Goal: Communication & Community: Answer question/provide support

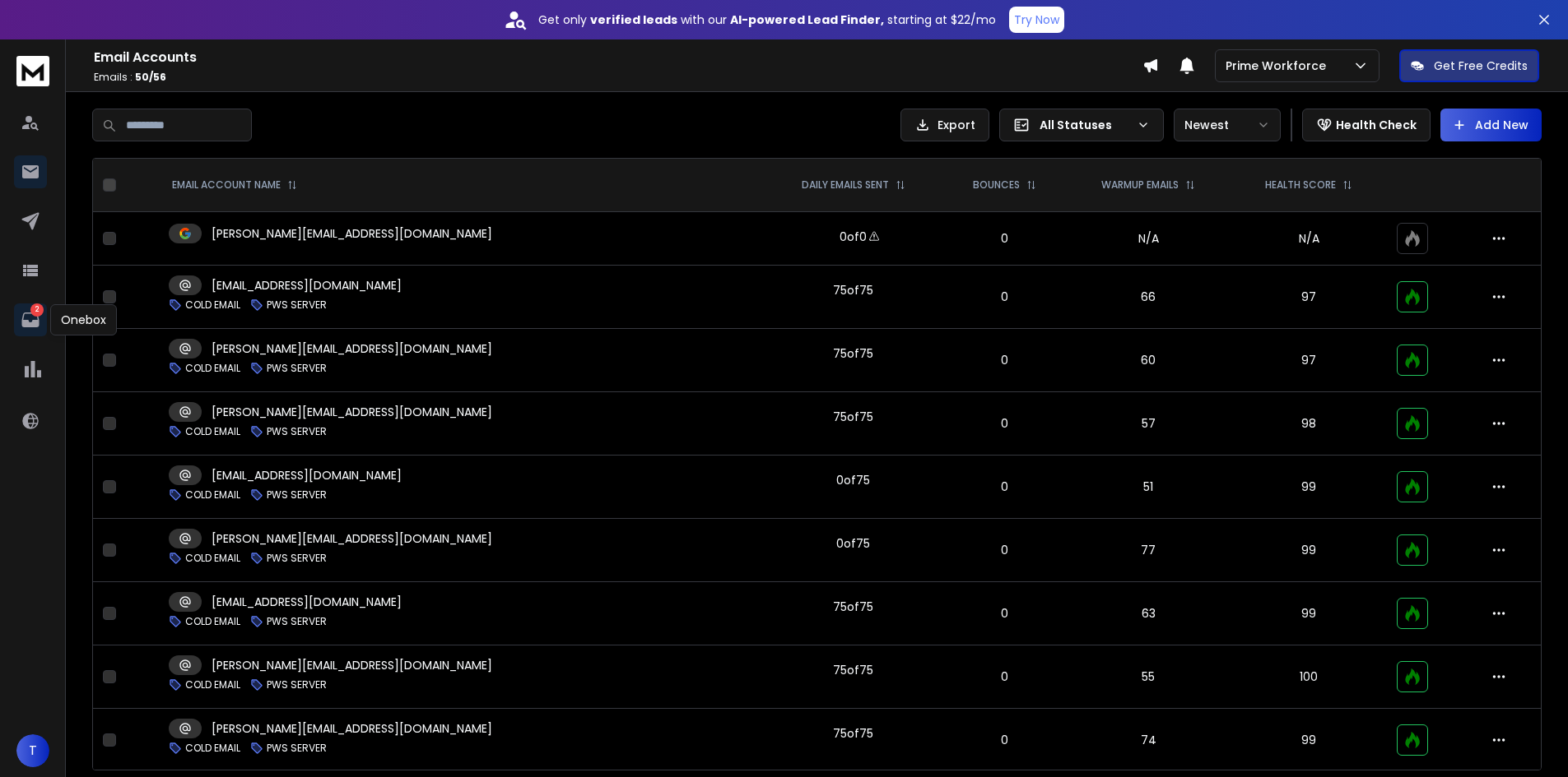
click at [26, 310] on icon at bounding box center [30, 319] width 20 height 20
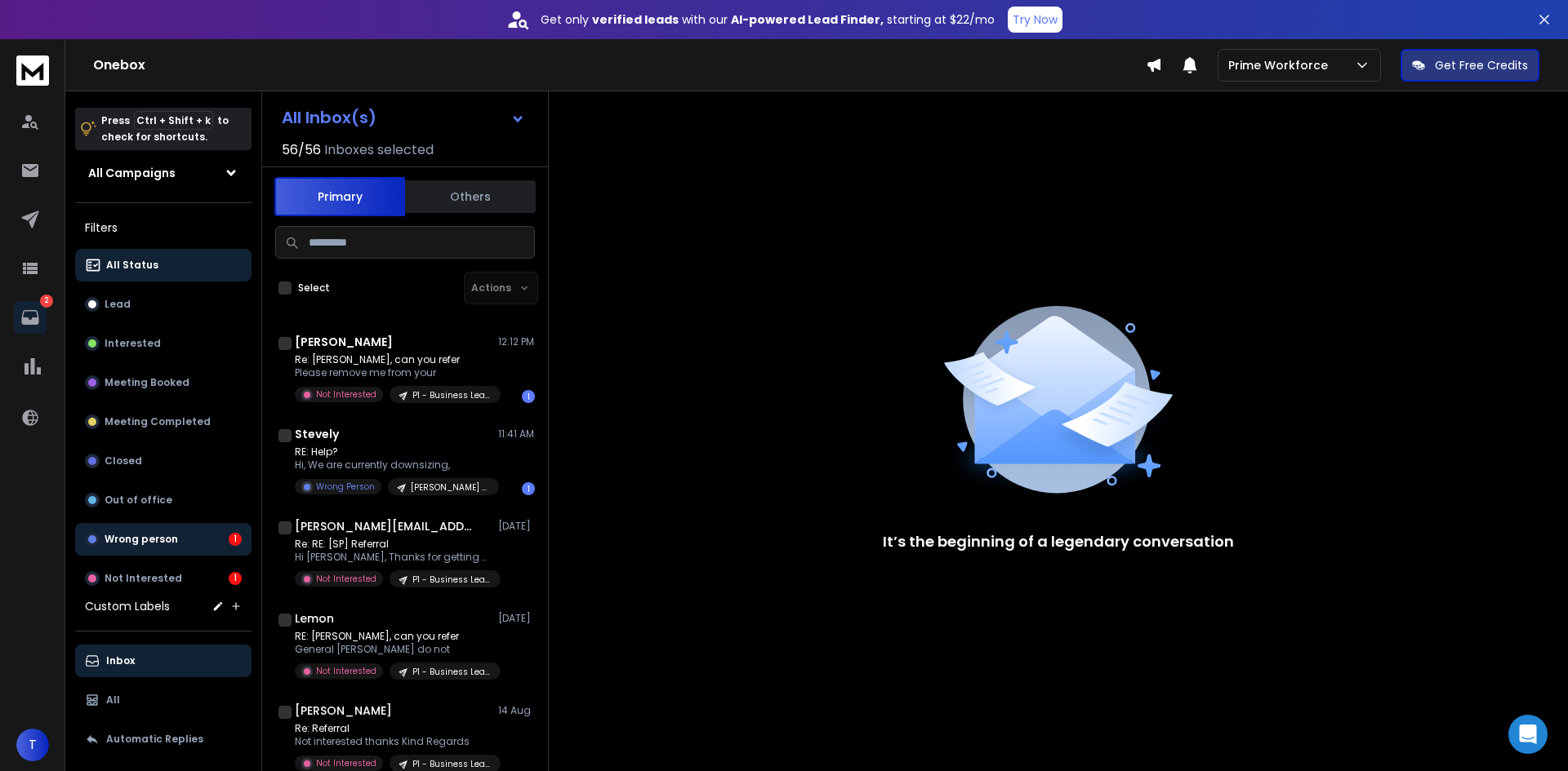
click at [161, 543] on p "Wrong person" at bounding box center [141, 539] width 73 height 13
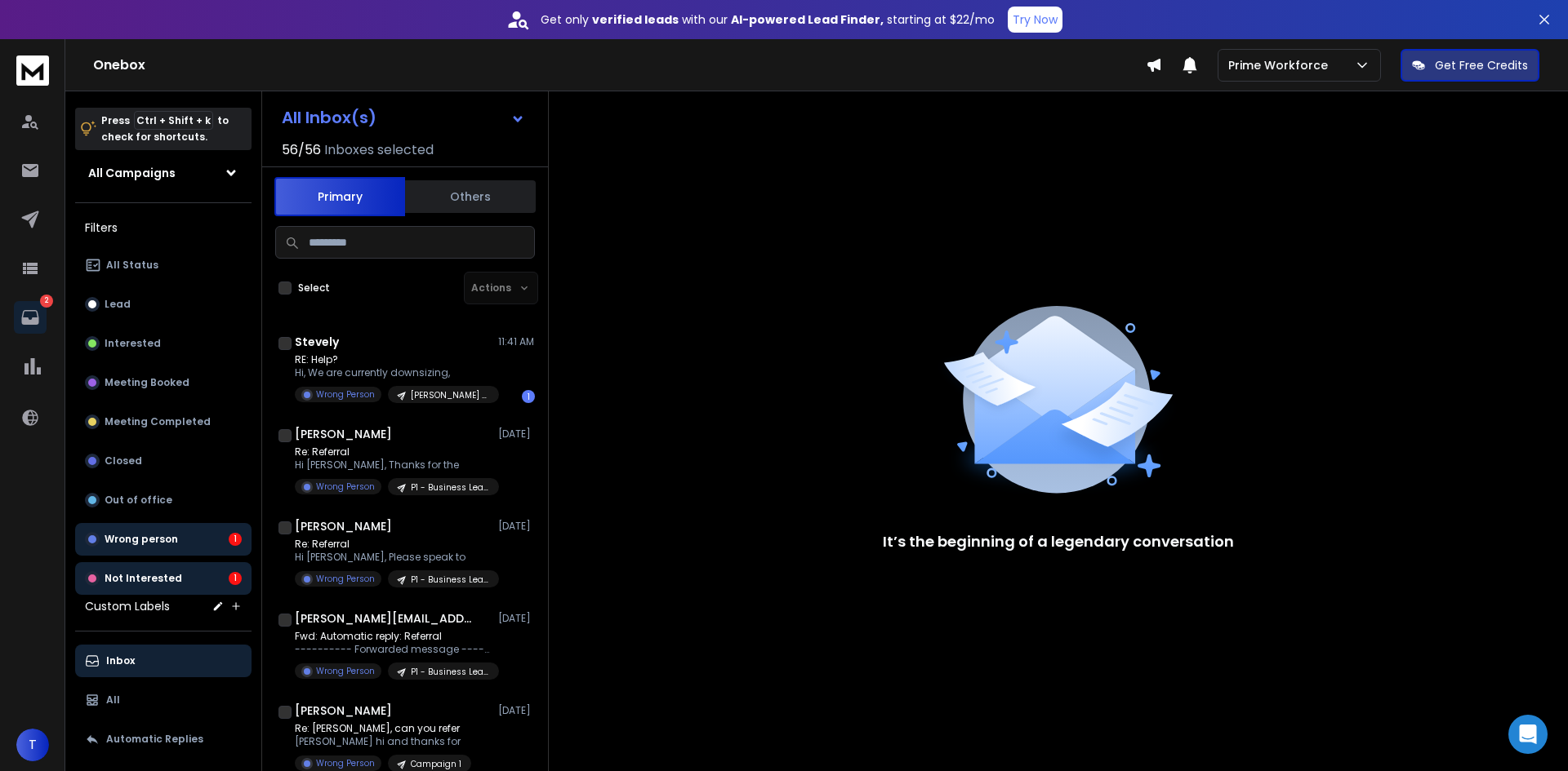
click at [169, 585] on div "Not Interested" at bounding box center [133, 578] width 98 height 15
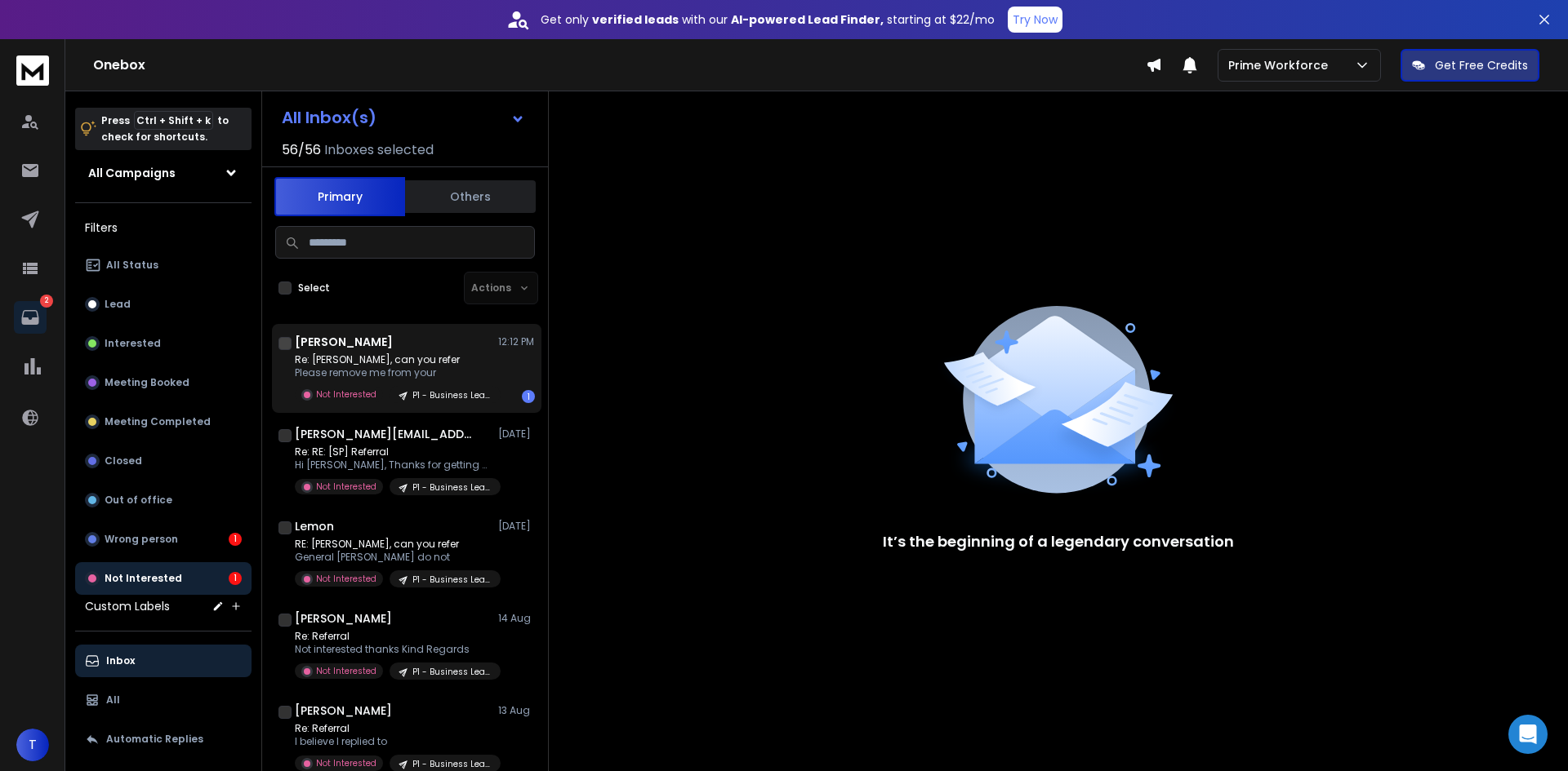
click at [374, 352] on div "[PERSON_NAME] 12:12 PM Re: [PERSON_NAME], can you refer Please remove me from y…" at bounding box center [415, 369] width 240 height 69
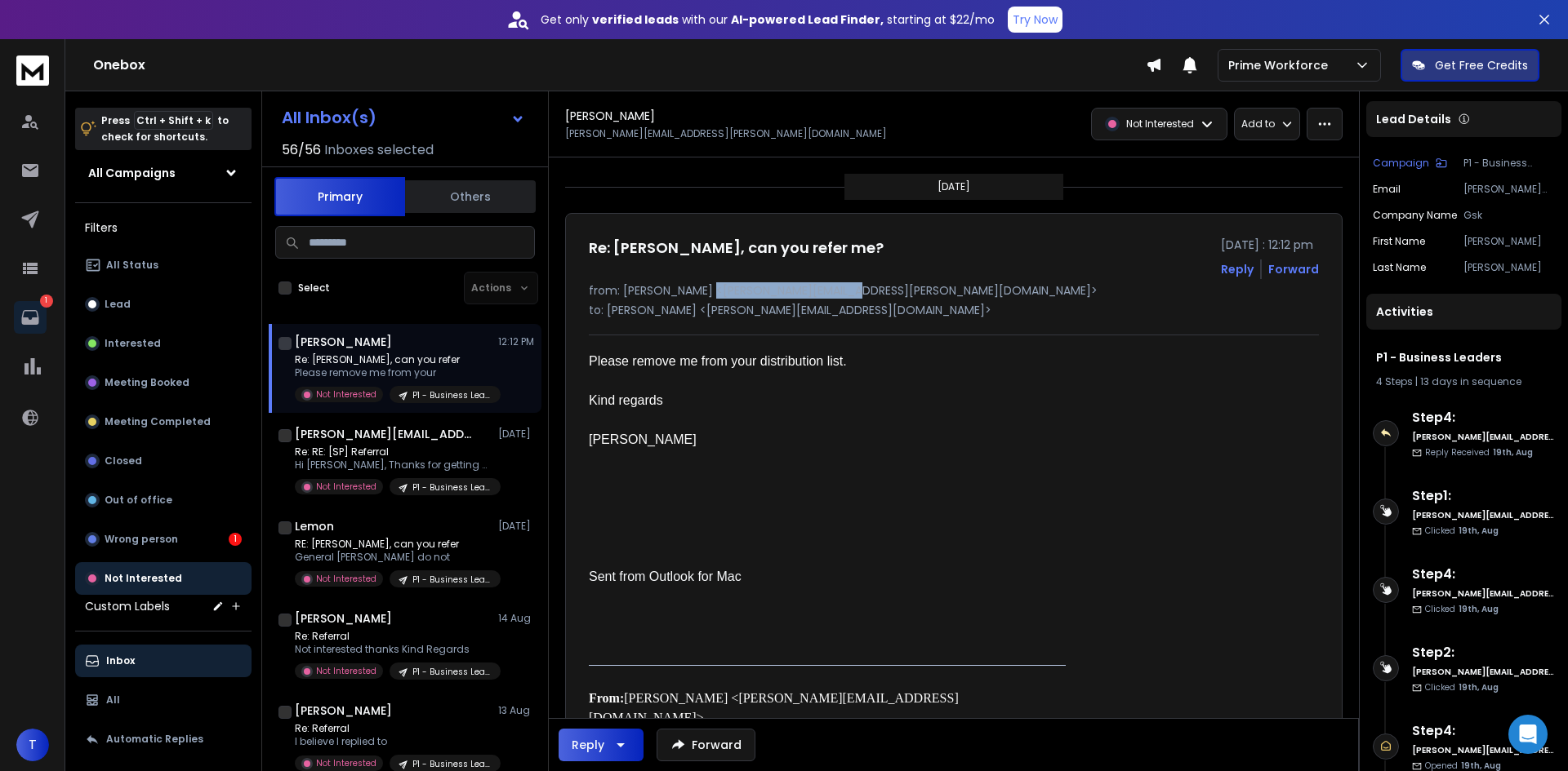
drag, startPoint x: 837, startPoint y: 292, endPoint x: 702, endPoint y: 294, distance: 135.0
click at [702, 294] on p "from: [PERSON_NAME] <[PERSON_NAME][EMAIL_ADDRESS][PERSON_NAME][DOMAIN_NAME]>" at bounding box center [954, 290] width 730 height 16
copy p "[PERSON_NAME][EMAIL_ADDRESS][PERSON_NAME][DOMAIN_NAME]"
click at [29, 740] on span "T" at bounding box center [33, 745] width 33 height 33
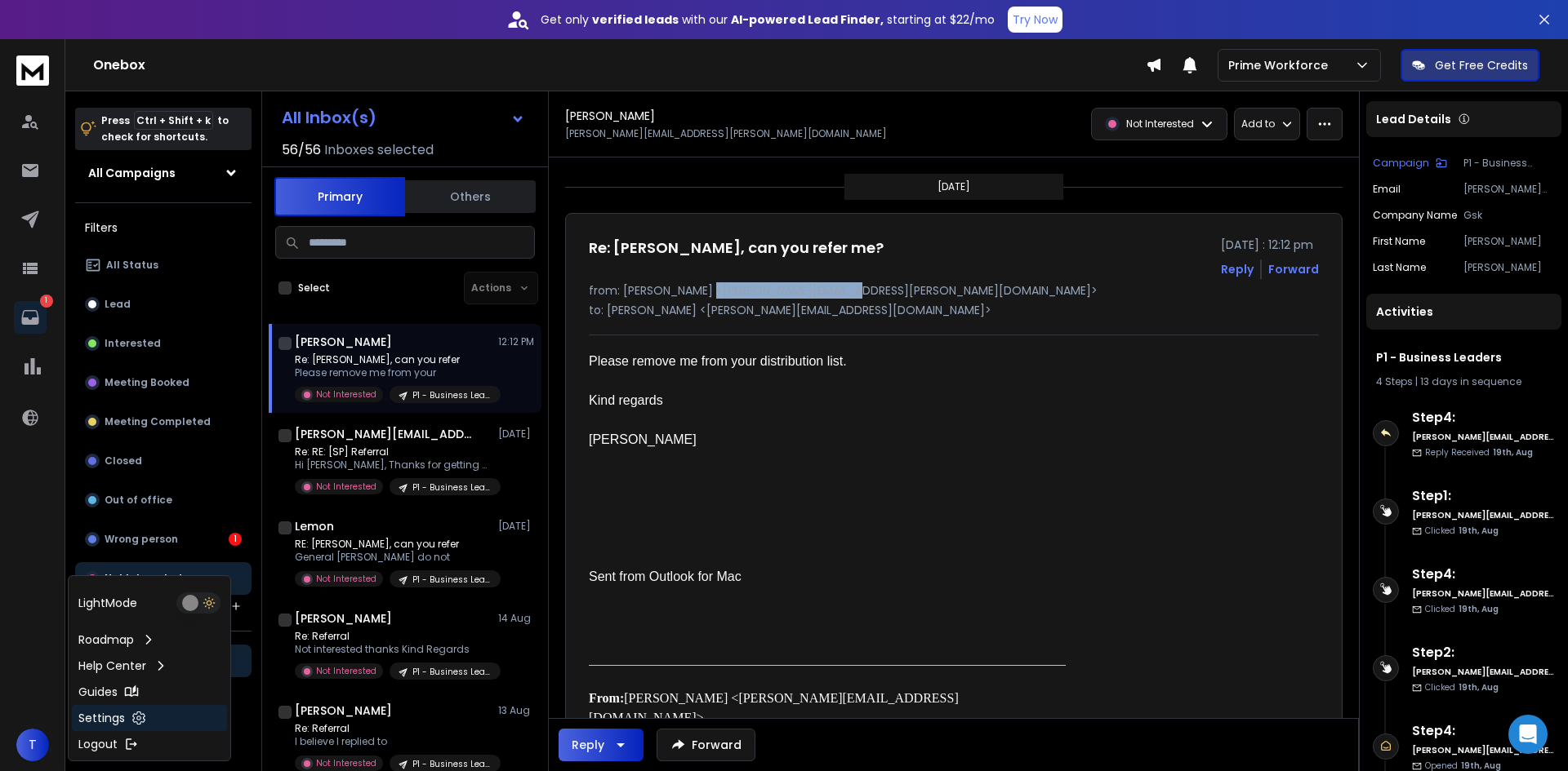
click at [109, 719] on p "Settings" at bounding box center [102, 718] width 47 height 16
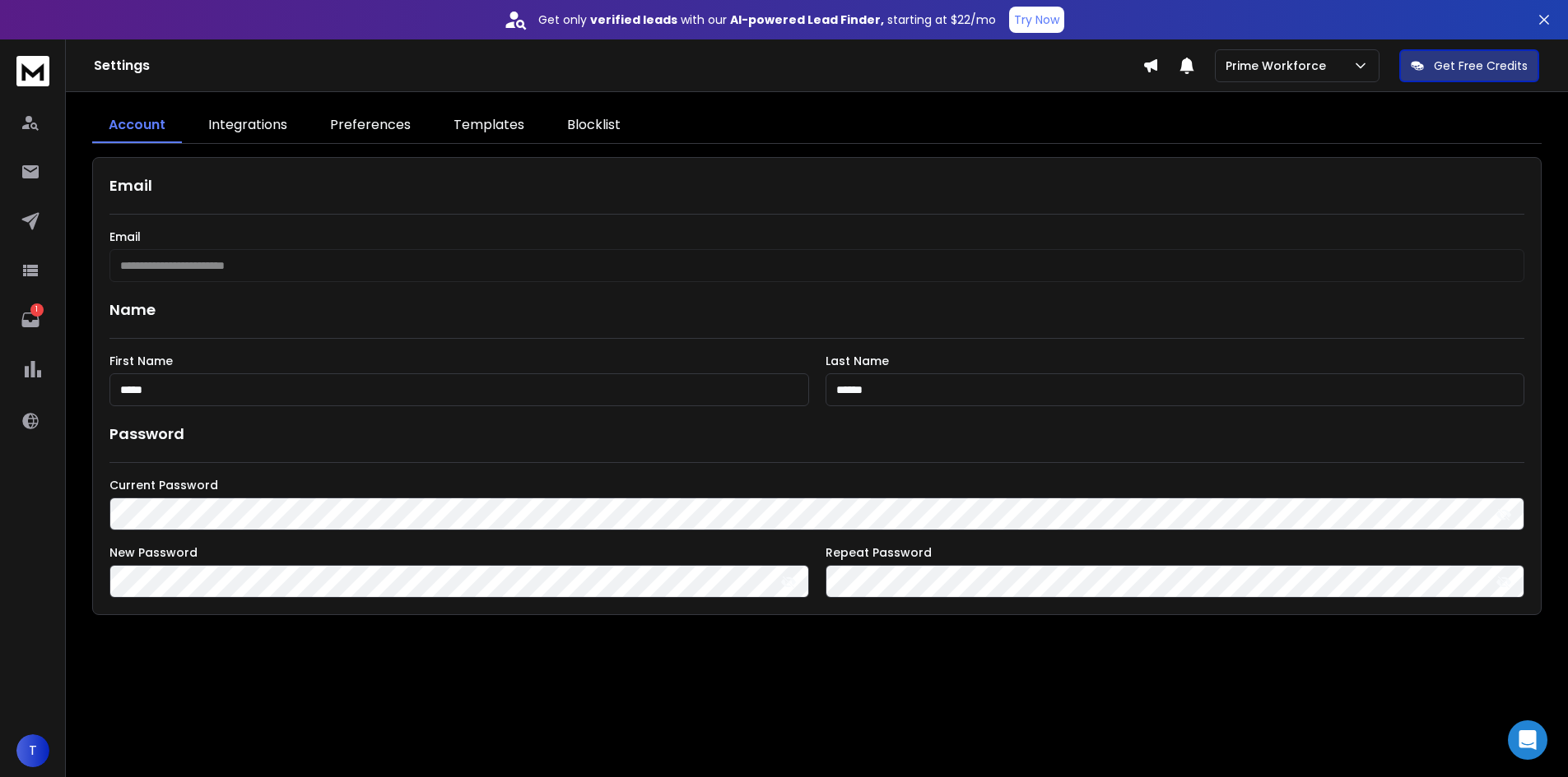
click at [589, 117] on link "Blocklist" at bounding box center [594, 126] width 86 height 35
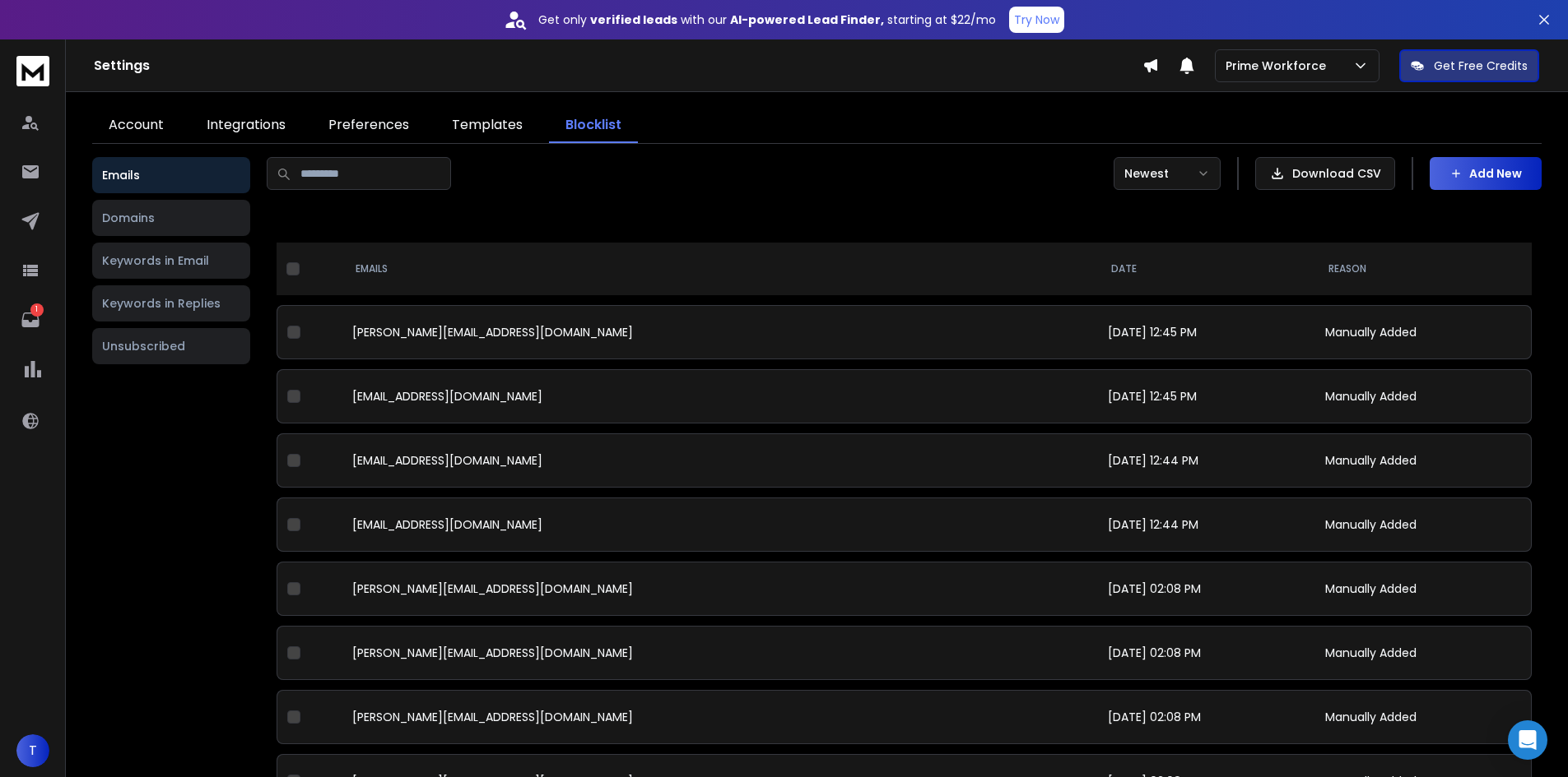
click at [157, 173] on button "Emails" at bounding box center [172, 176] width 158 height 37
click at [1473, 171] on p "Add New" at bounding box center [1496, 173] width 53 height 17
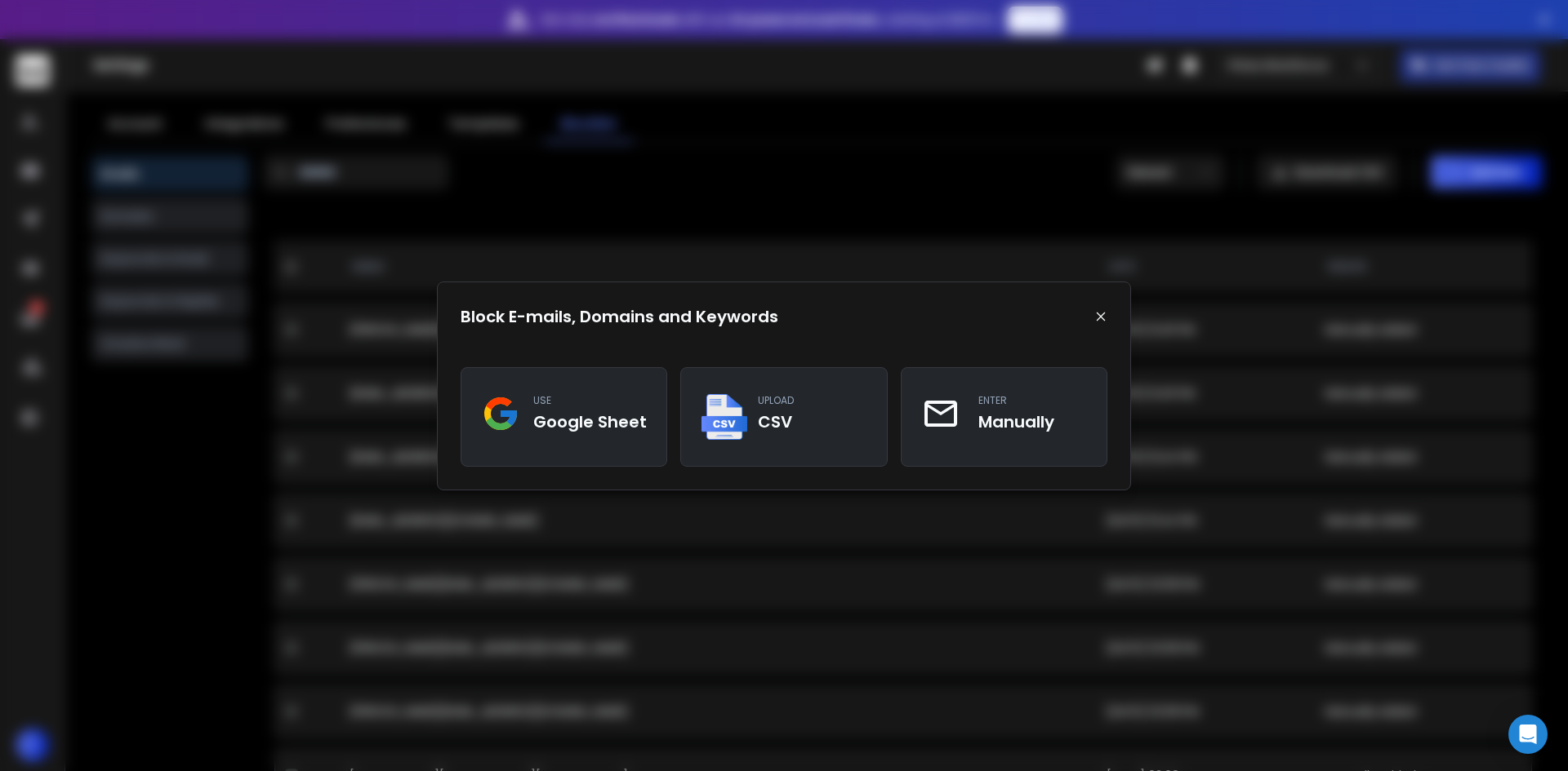
click at [1010, 425] on h3 "Manually" at bounding box center [1017, 422] width 76 height 22
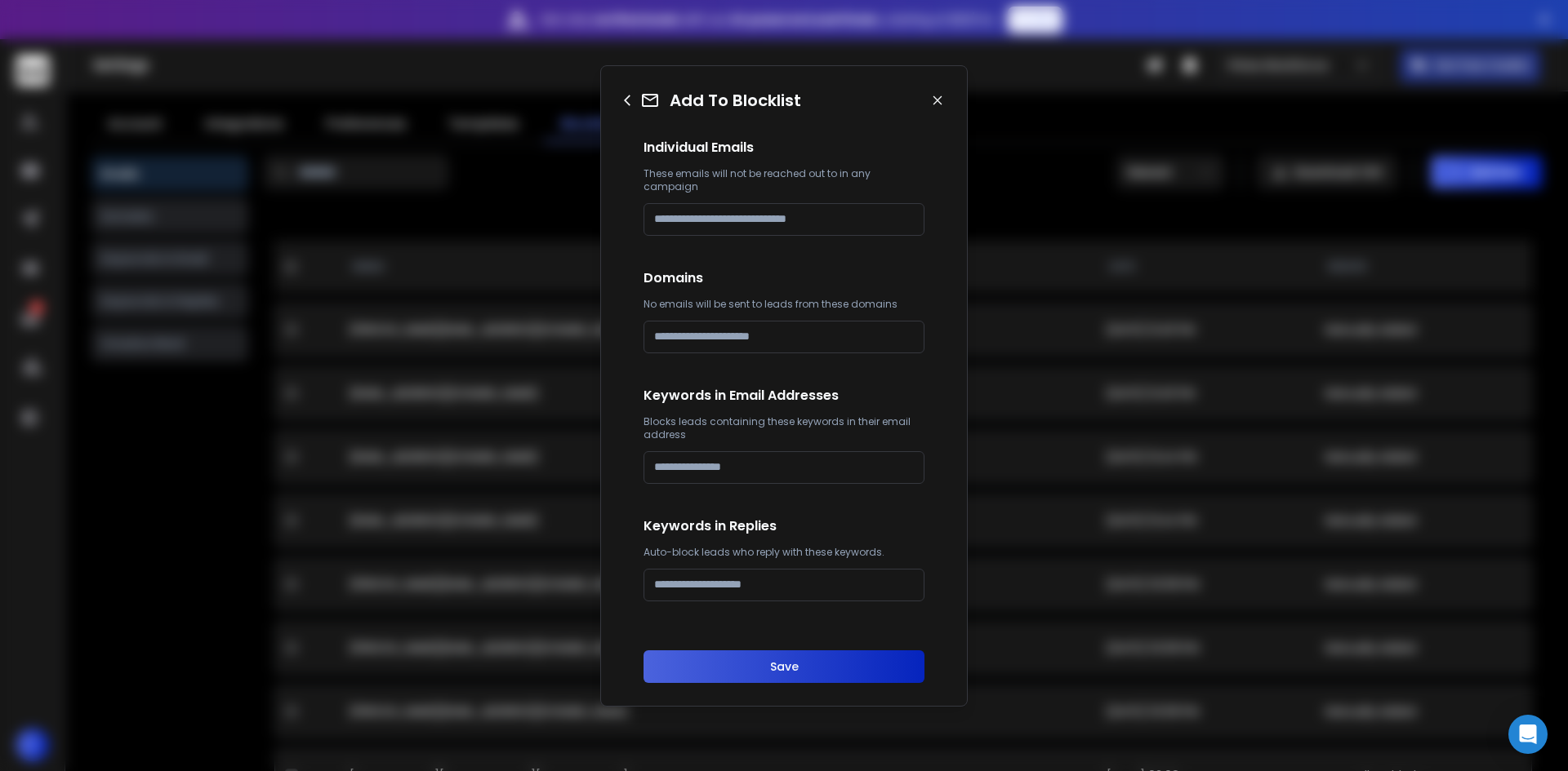
click at [689, 212] on input at bounding box center [784, 219] width 281 height 33
paste input "**********"
type input "**********"
click at [816, 675] on button "Save" at bounding box center [784, 667] width 281 height 33
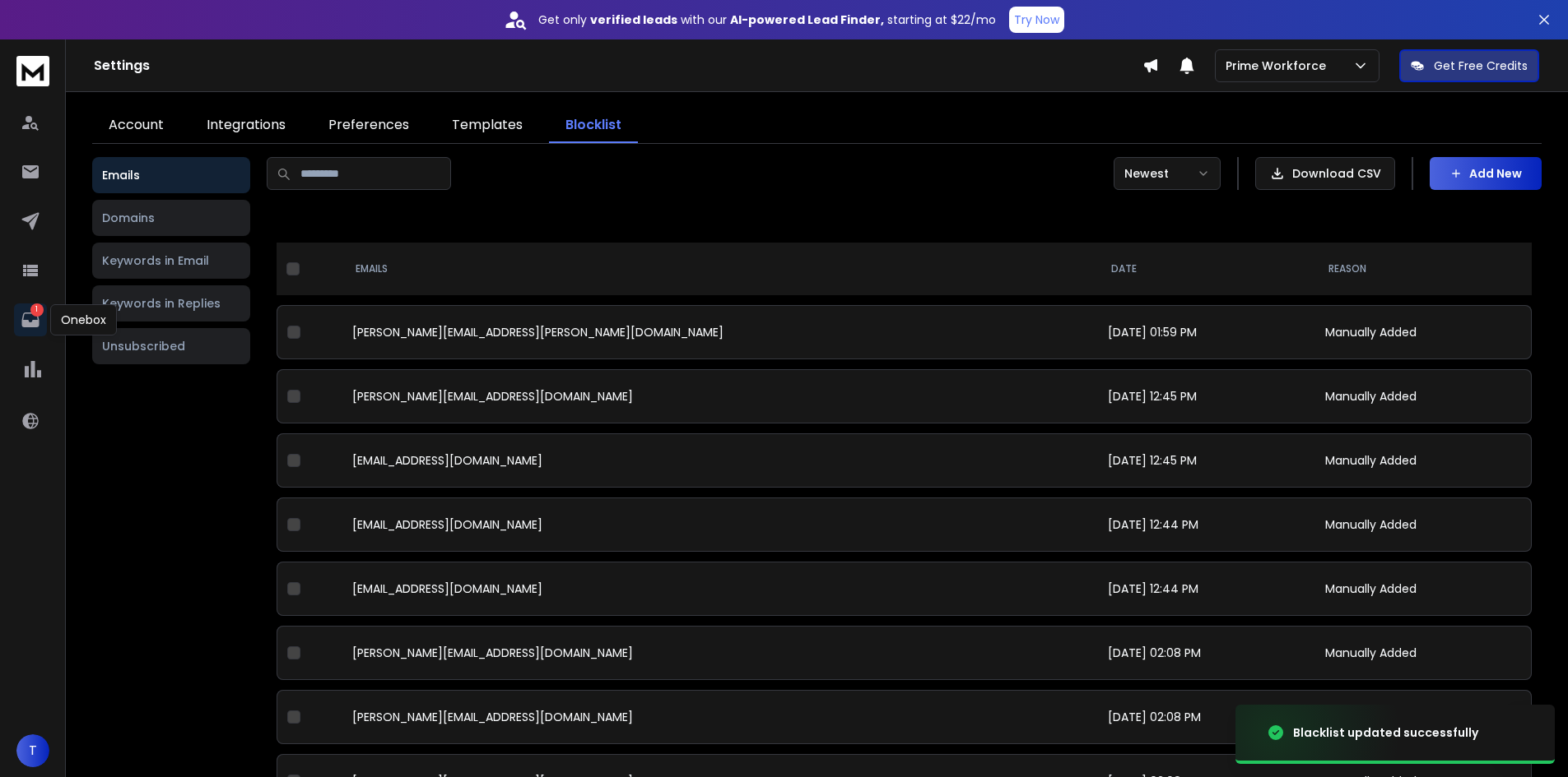
click at [40, 325] on link "1" at bounding box center [30, 320] width 33 height 33
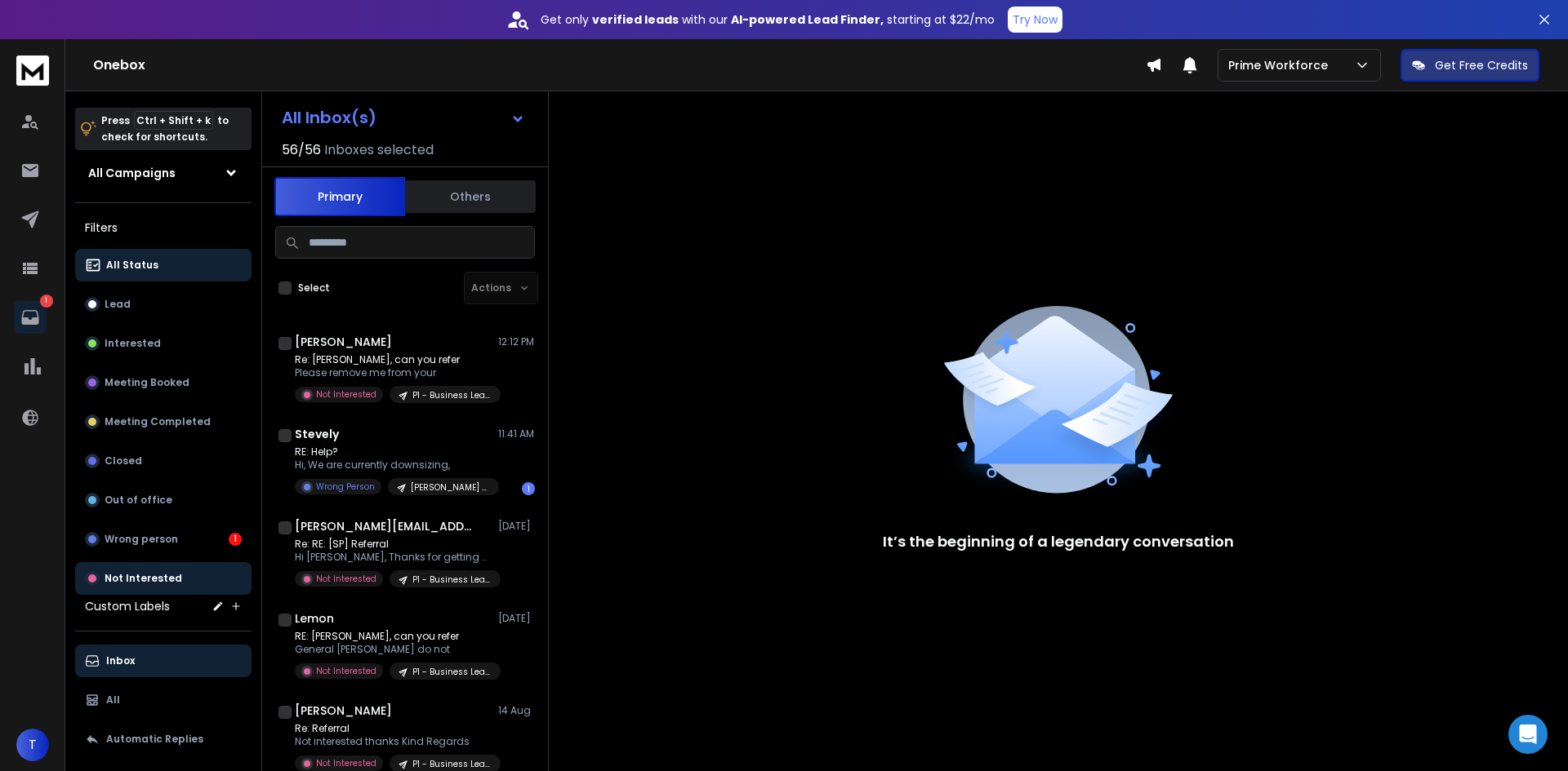
click at [160, 578] on p "Not Interested" at bounding box center [143, 578] width 78 height 13
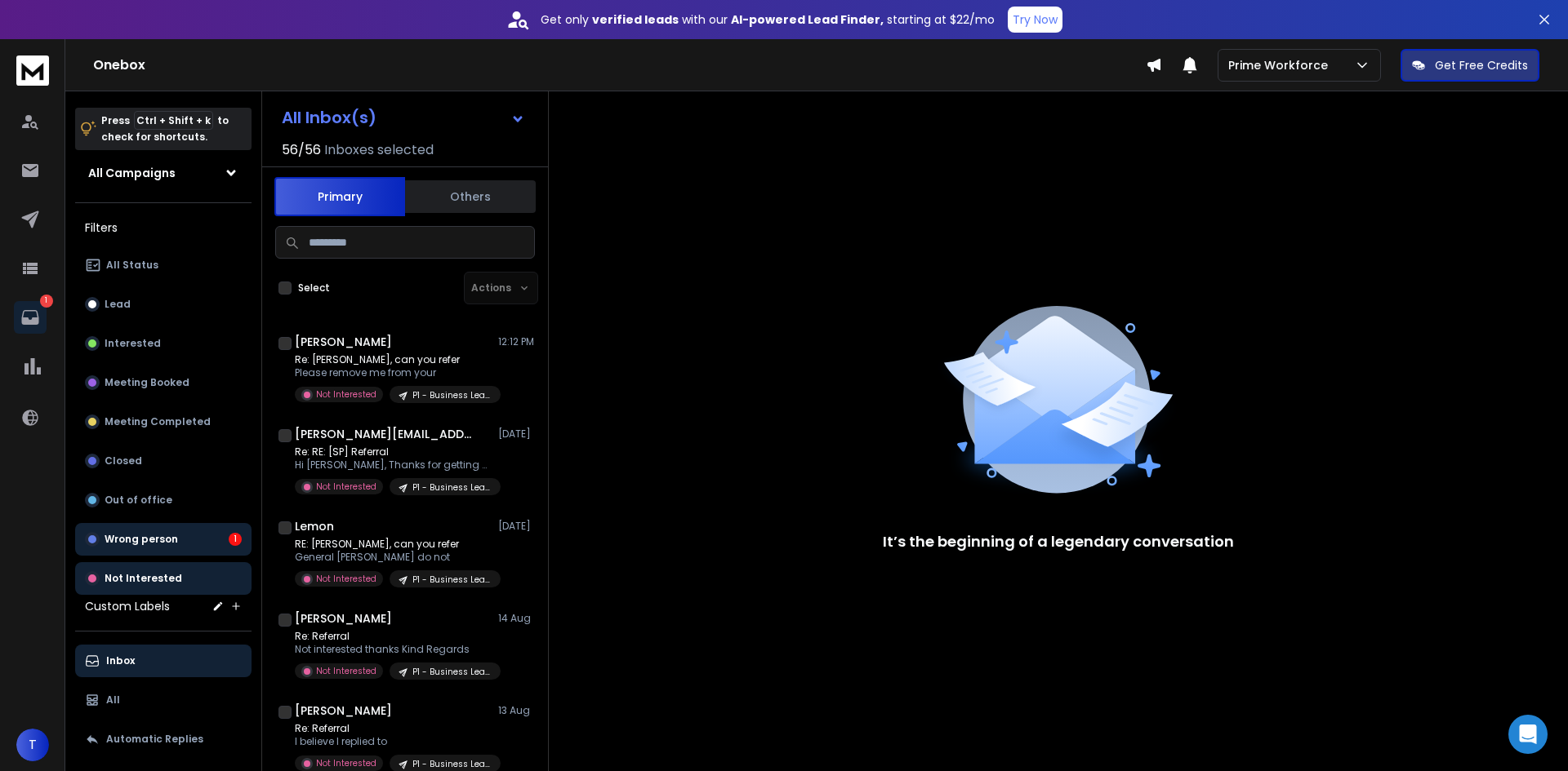
click at [177, 555] on button "Wrong person 1" at bounding box center [163, 540] width 176 height 33
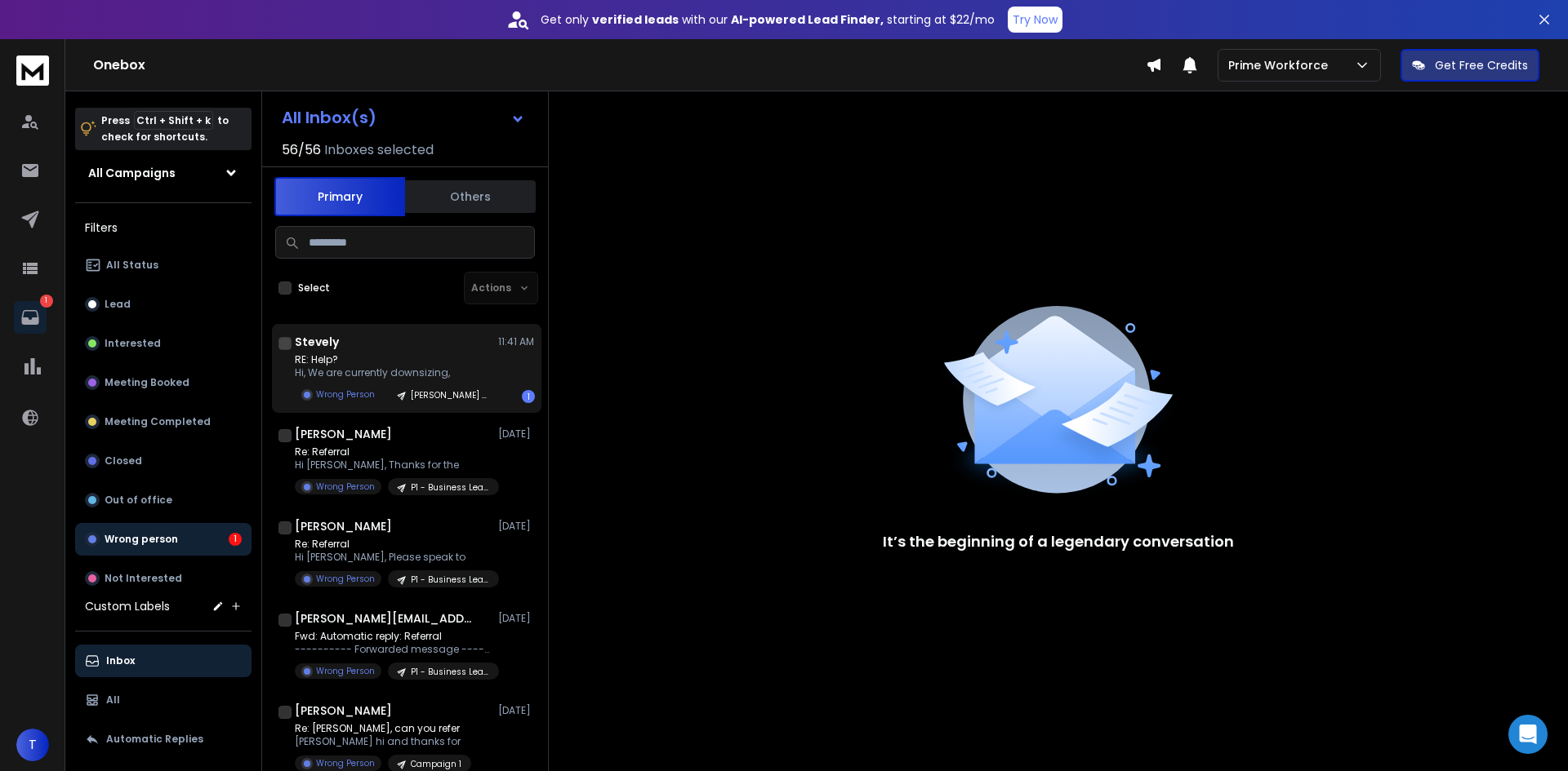
click at [409, 355] on p "RE: Help?" at bounding box center [392, 359] width 196 height 13
click at [409, 363] on p "RE: Help?" at bounding box center [392, 359] width 196 height 13
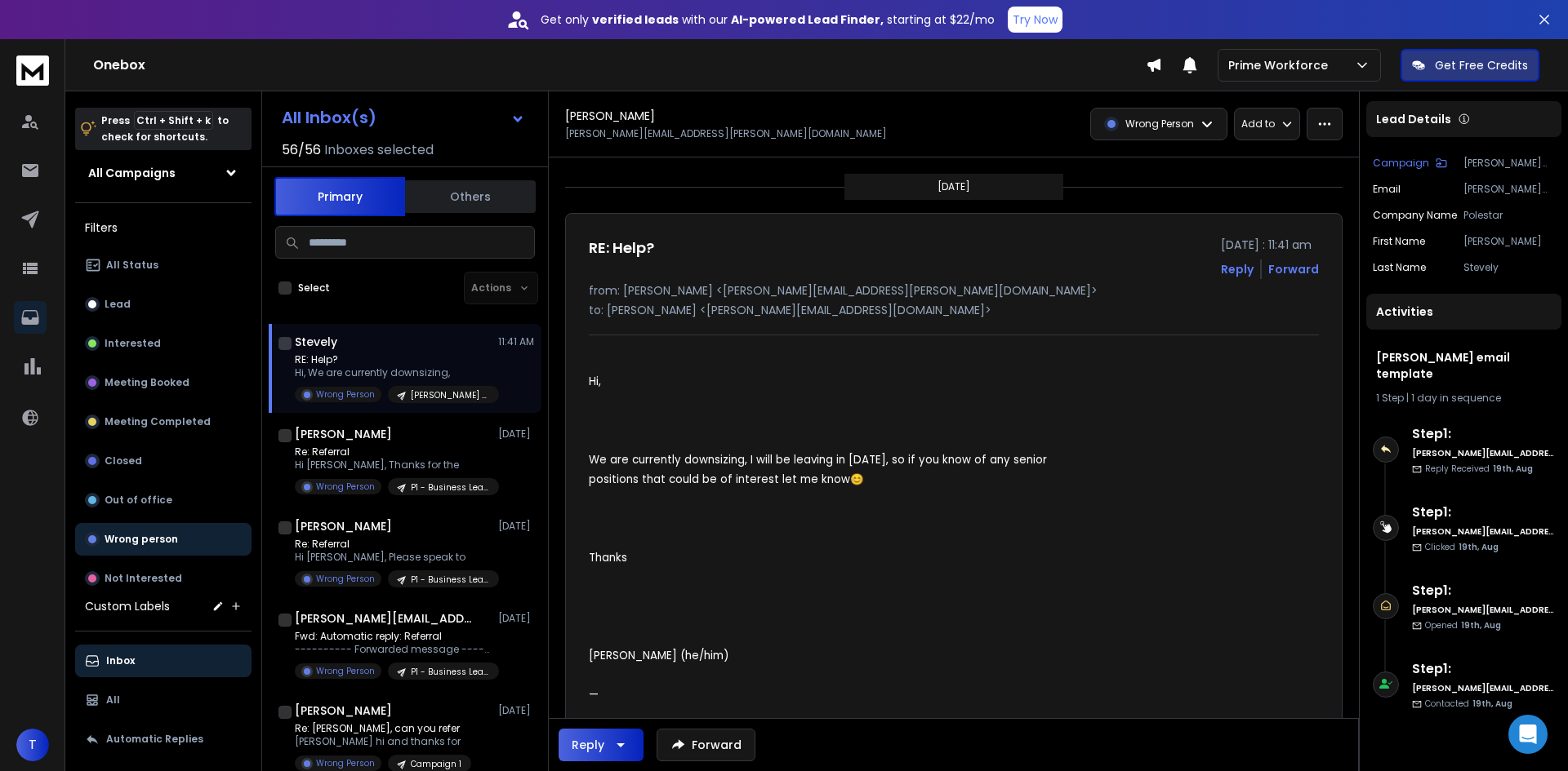
click at [616, 747] on icon "button" at bounding box center [620, 745] width 20 height 20
click at [602, 668] on p "Reply" at bounding box center [600, 671] width 30 height 16
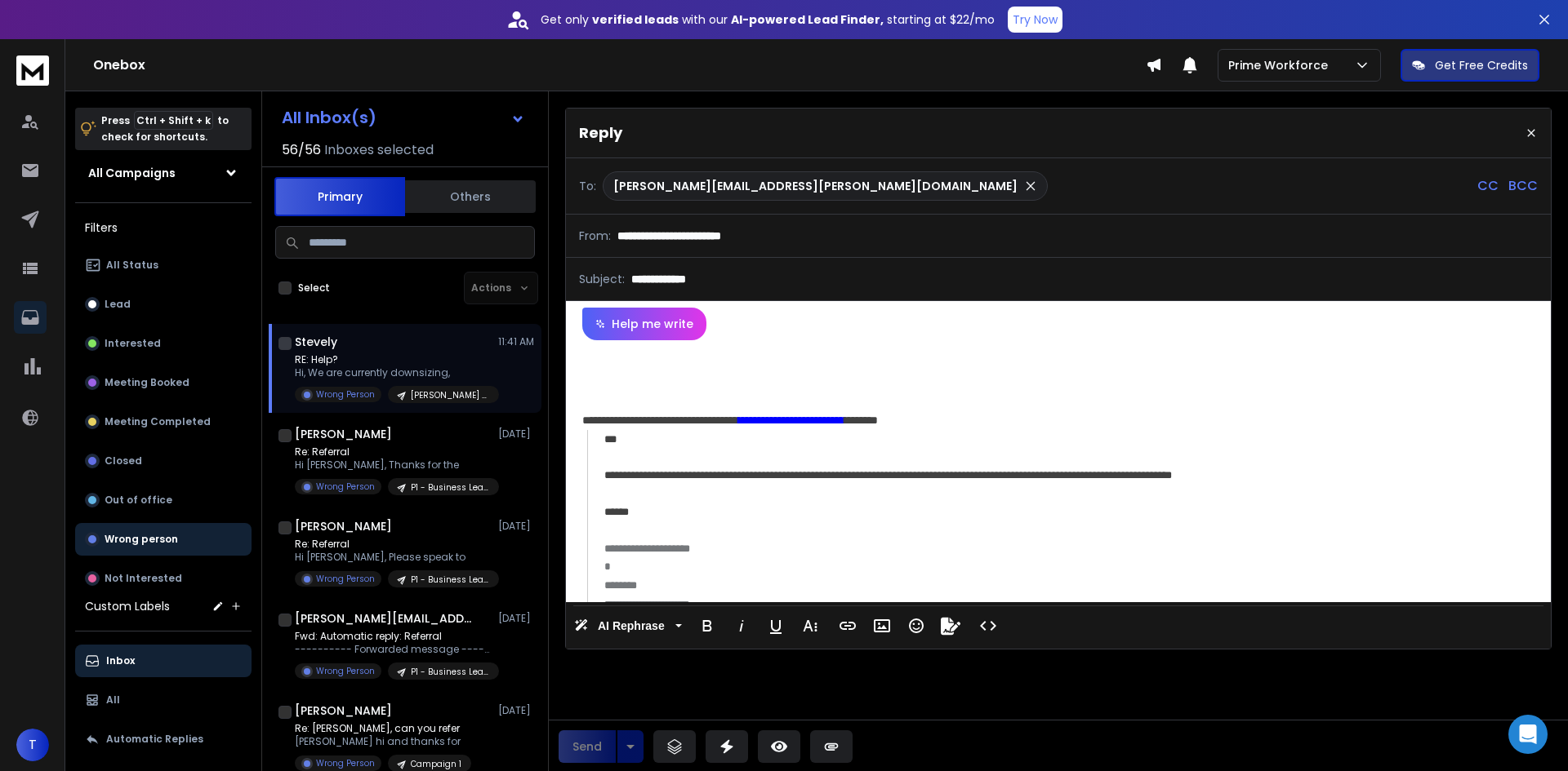
click at [618, 316] on button "Help me write" at bounding box center [644, 324] width 124 height 33
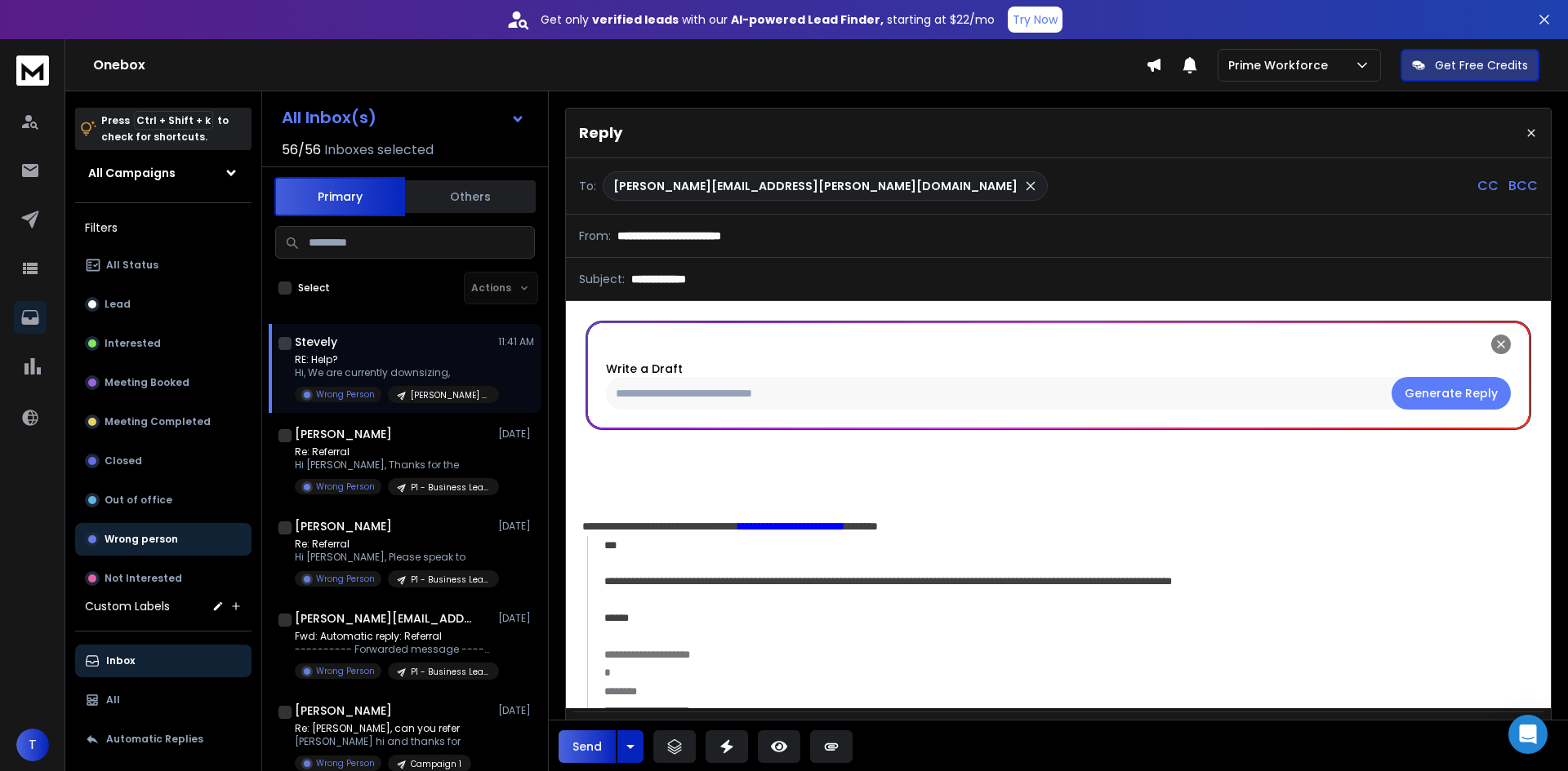
click at [714, 388] on input "text" at bounding box center [1059, 394] width 905 height 33
click at [740, 390] on input "**********" at bounding box center [1059, 394] width 905 height 33
type input "**********"
click at [1448, 390] on button "Generate Reply" at bounding box center [1451, 394] width 119 height 33
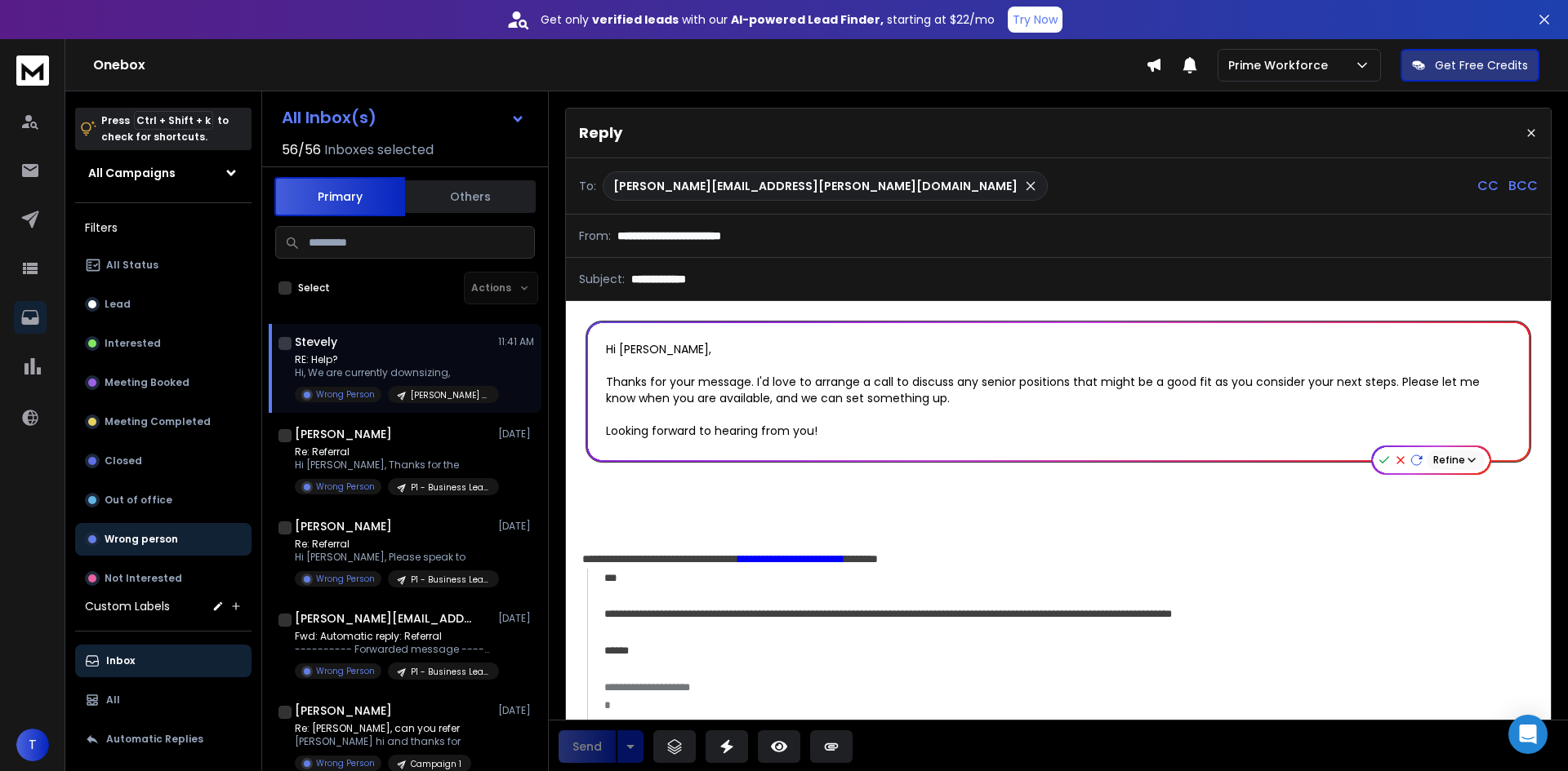
click at [1381, 461] on icon at bounding box center [1384, 460] width 13 height 13
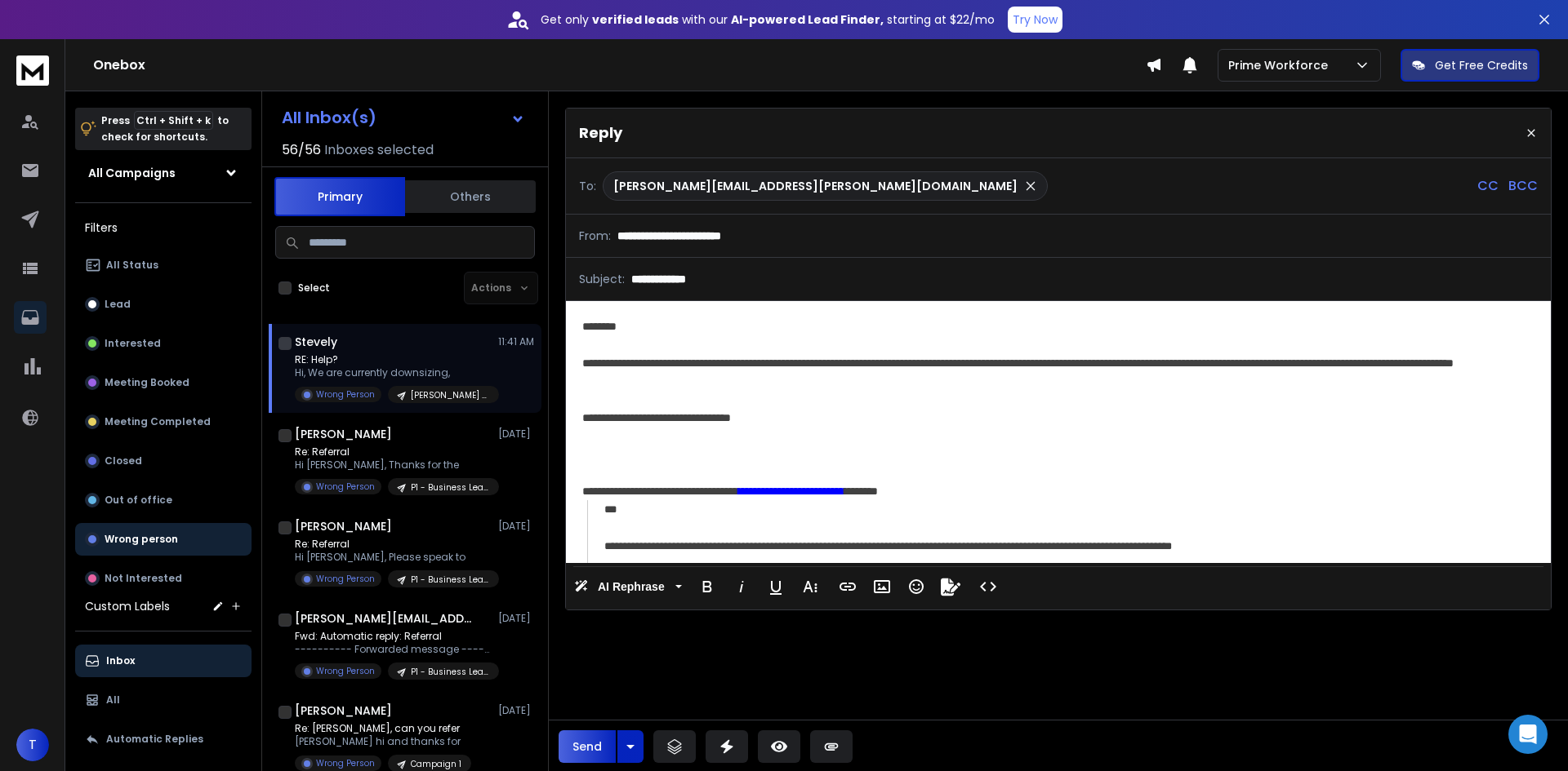
click at [820, 419] on div "**********" at bounding box center [1050, 418] width 936 height 18
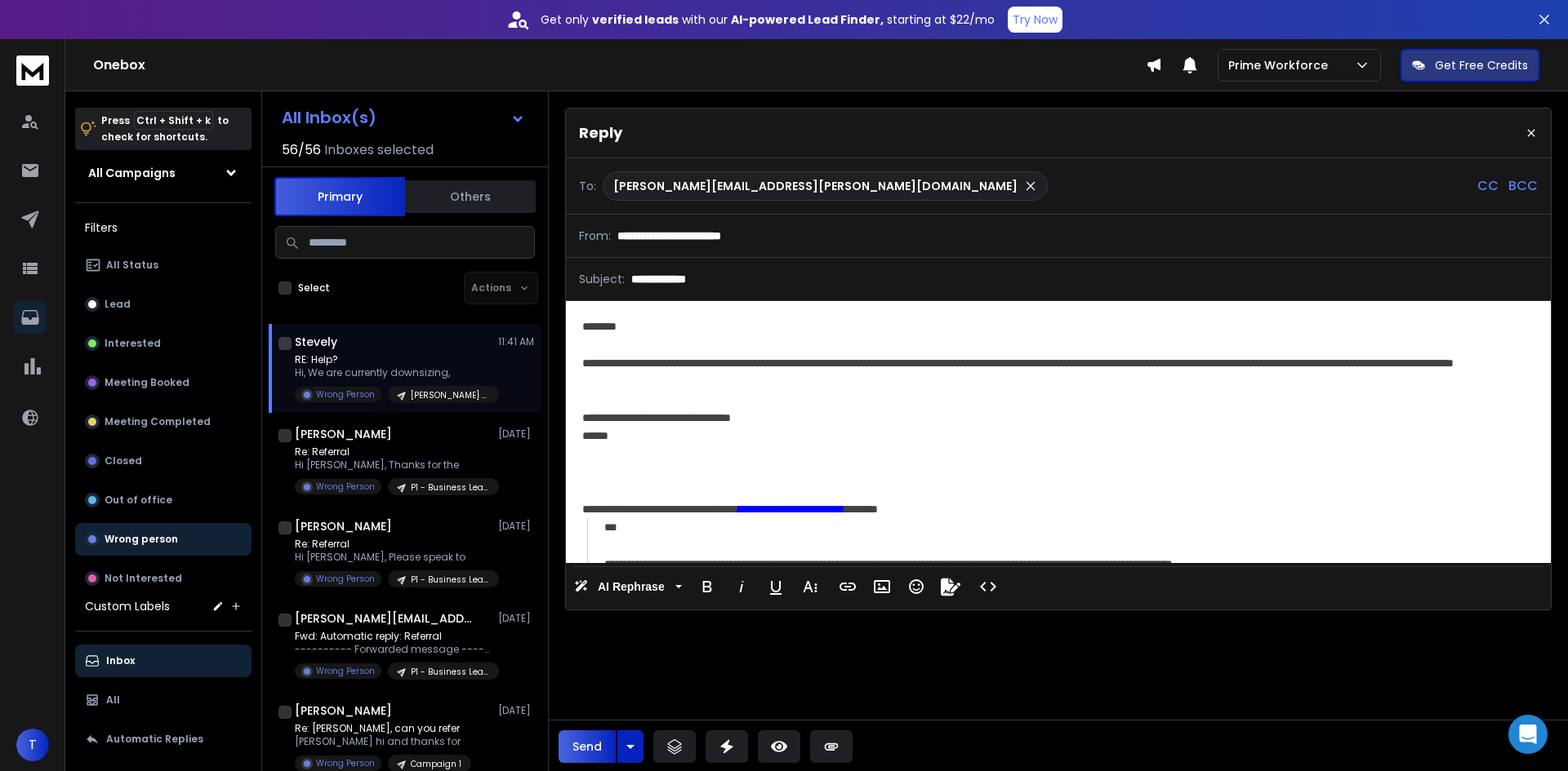
click at [702, 475] on div at bounding box center [1058, 472] width 952 height 18
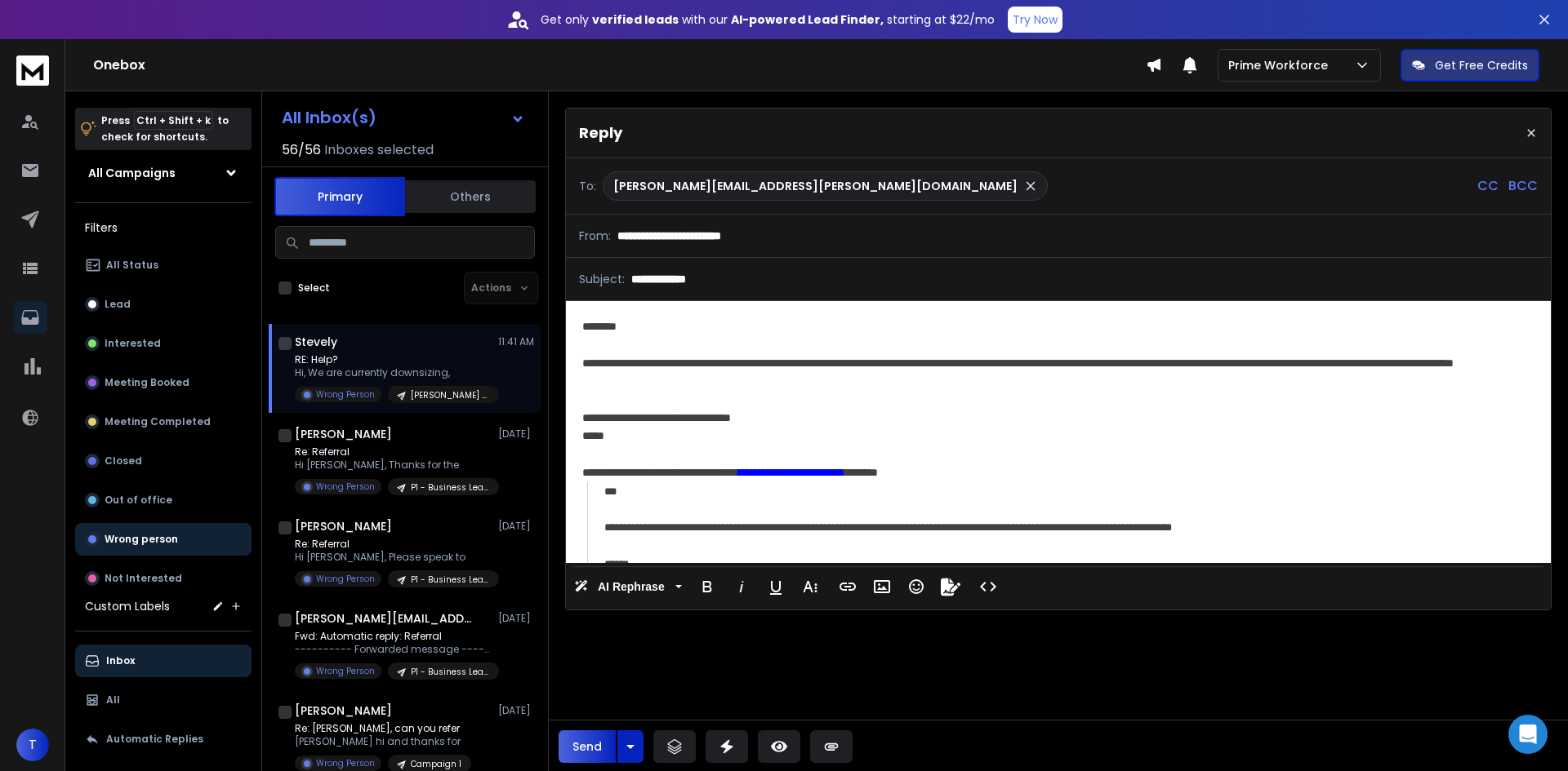
click at [596, 749] on button "Send" at bounding box center [587, 747] width 57 height 33
drag, startPoint x: 715, startPoint y: 243, endPoint x: 738, endPoint y: 245, distance: 23.1
click at [715, 244] on div "**********" at bounding box center [1058, 236] width 985 height 42
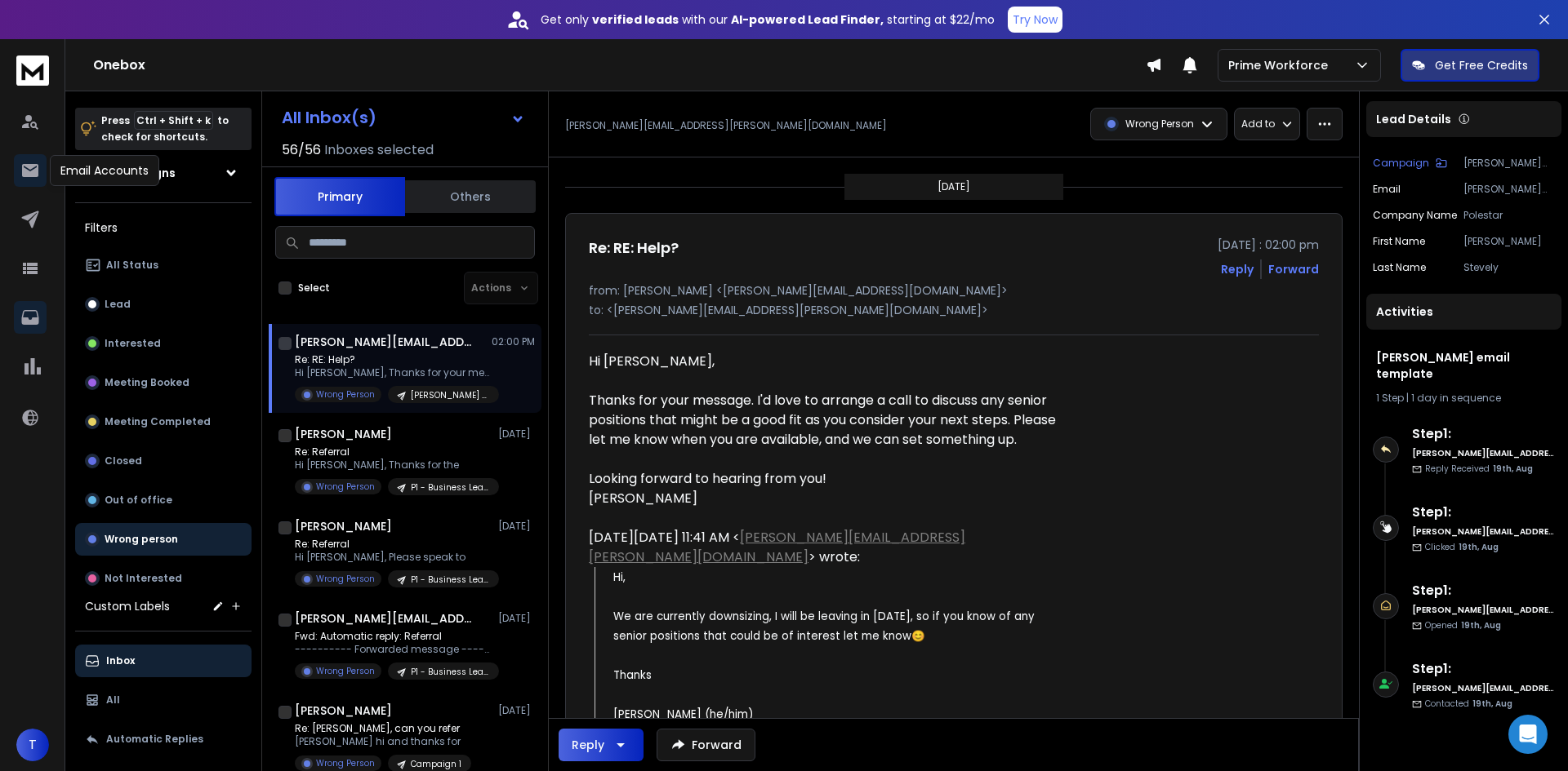
click at [33, 181] on link at bounding box center [30, 171] width 33 height 33
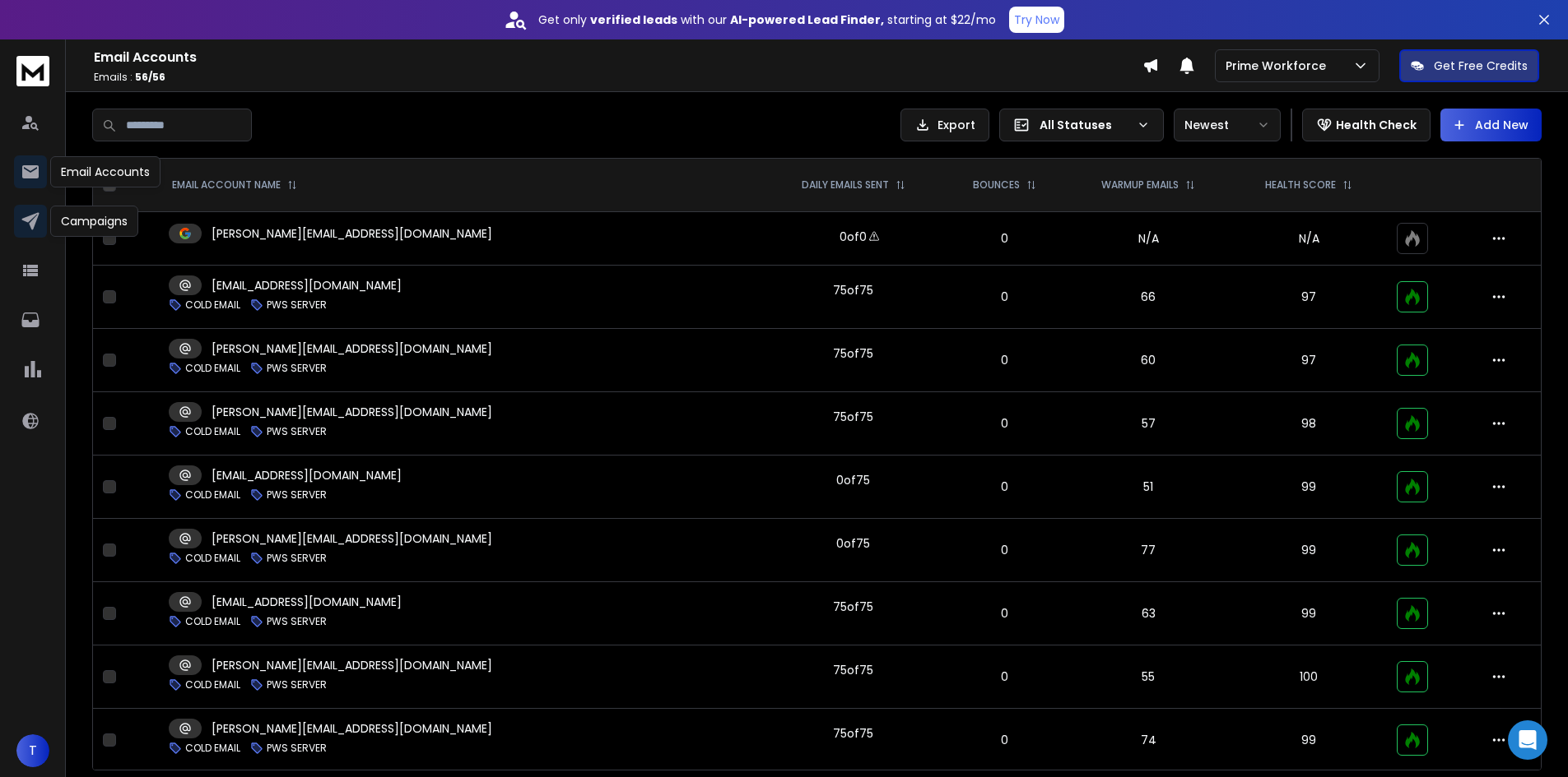
click at [27, 222] on icon at bounding box center [30, 221] width 17 height 17
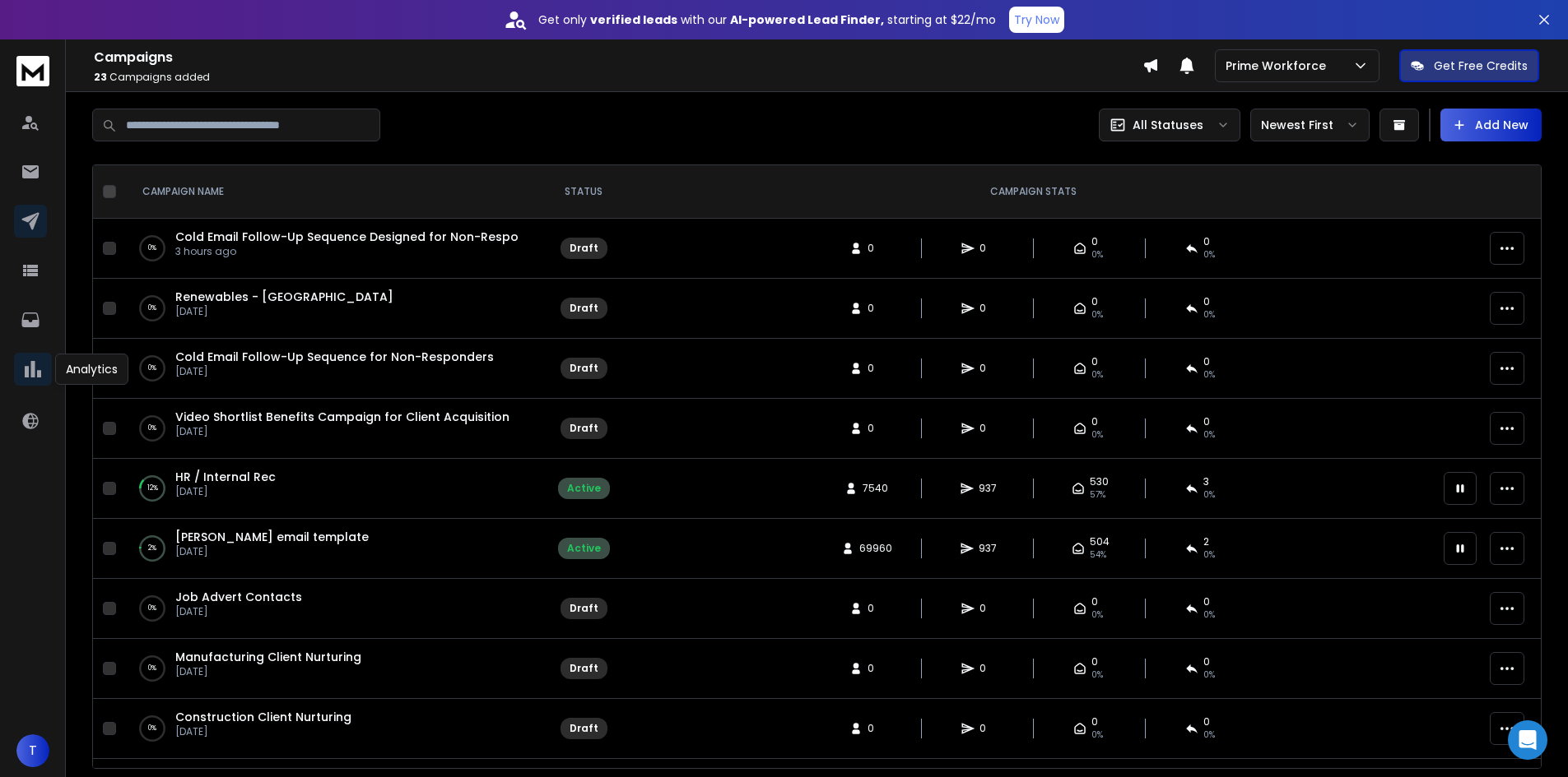
click at [34, 364] on icon at bounding box center [32, 369] width 17 height 17
